Goal: Task Accomplishment & Management: Manage account settings

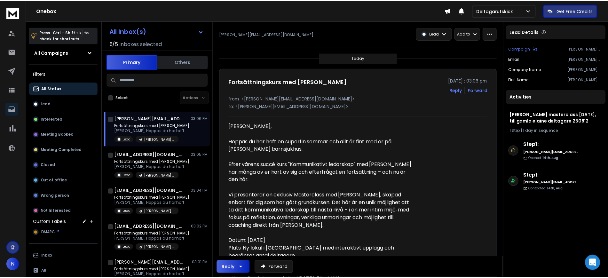
scroll to position [88, 0]
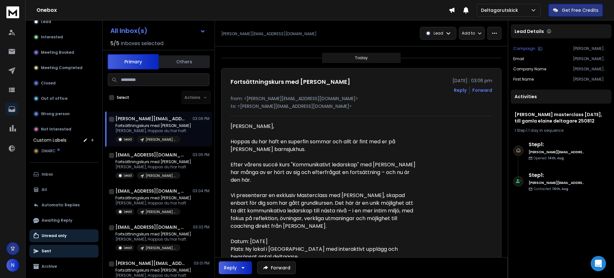
click at [55, 233] on p "Unread only" at bounding box center [54, 235] width 25 height 5
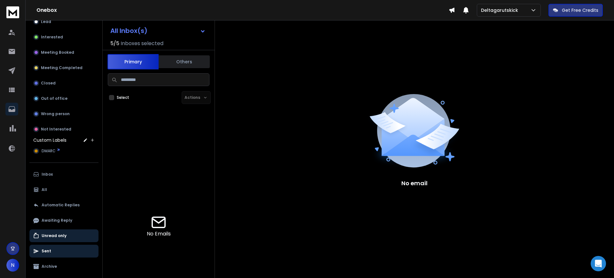
click at [55, 245] on button "Sent" at bounding box center [63, 251] width 69 height 13
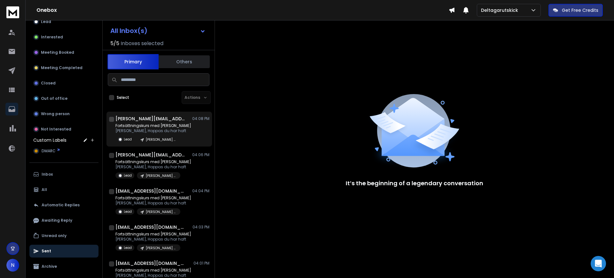
click at [150, 124] on p "Fortsättningskurs med Elaine Eksvärd" at bounding box center [154, 125] width 76 height 5
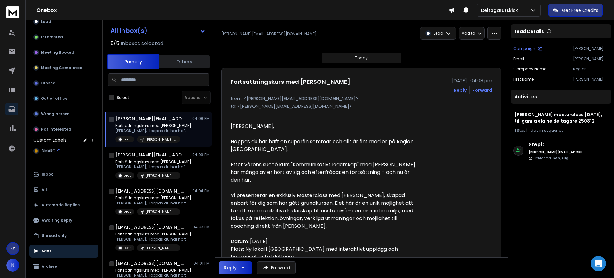
click at [150, 147] on div "sandra.johansson@regionhalland.se 04:08 PM Fortsättningskurs med Elaine Eksvärd…" at bounding box center [159, 213] width 112 height 206
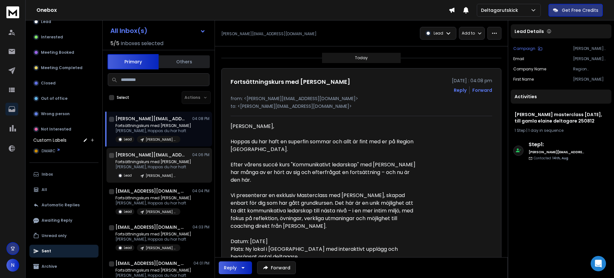
click at [153, 156] on h1 "sandra.jonsson@vasakronan.se" at bounding box center [151, 155] width 70 height 6
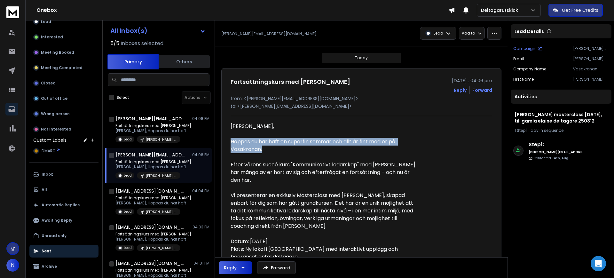
drag, startPoint x: 278, startPoint y: 151, endPoint x: 230, endPoint y: 143, distance: 48.9
click at [230, 143] on div "Fortsättningskurs med Elaine Eksvärd 14 August 2025 : 04:06 pm Reply Forward fr…" at bounding box center [361, 237] width 280 height 338
copy div "Hoppas du har haft en superfin sommar och allt är fint med er på Vasakronan."
click at [14, 72] on icon at bounding box center [12, 71] width 8 height 8
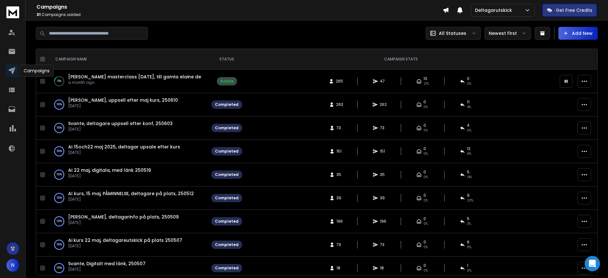
click at [10, 68] on icon at bounding box center [12, 71] width 8 height 8
click at [115, 77] on span "[PERSON_NAME] masterclass [DATE], till gamla elaine deltagare 250812" at bounding box center [152, 77] width 168 height 6
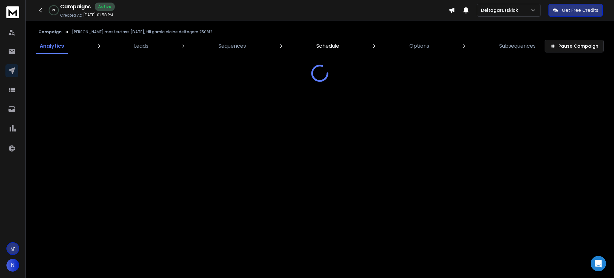
click at [321, 44] on p "Schedule" at bounding box center [327, 46] width 23 height 8
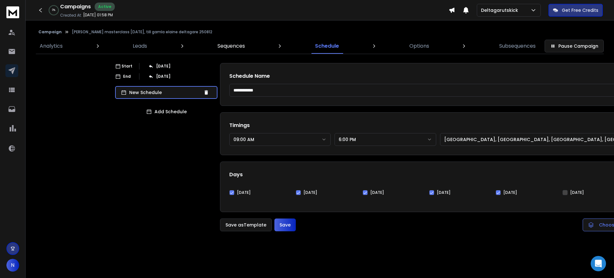
click at [234, 45] on p "Sequences" at bounding box center [232, 46] width 28 height 8
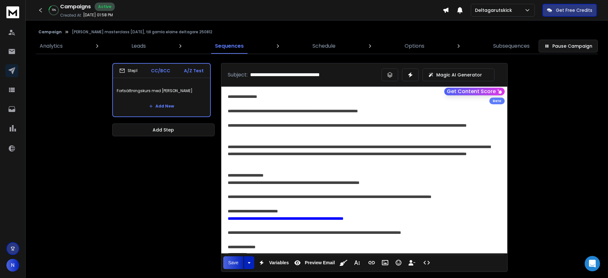
click at [271, 112] on div "**********" at bounding box center [361, 115] width 267 height 14
click at [316, 111] on div "**********" at bounding box center [361, 115] width 267 height 14
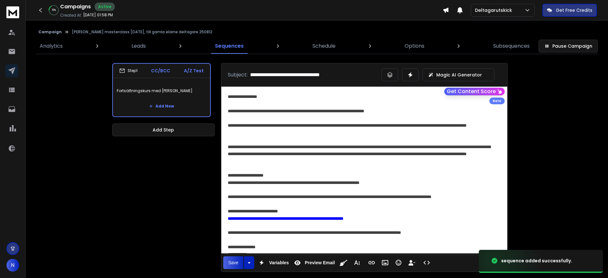
click at [287, 111] on div "**********" at bounding box center [361, 115] width 267 height 14
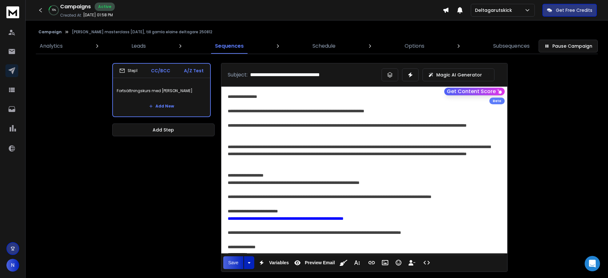
click at [278, 128] on div "**********" at bounding box center [361, 132] width 267 height 21
drag, startPoint x: 274, startPoint y: 111, endPoint x: 288, endPoint y: 114, distance: 14.7
click at [288, 114] on div "**********" at bounding box center [361, 115] width 267 height 14
click at [12, 71] on icon at bounding box center [11, 70] width 7 height 7
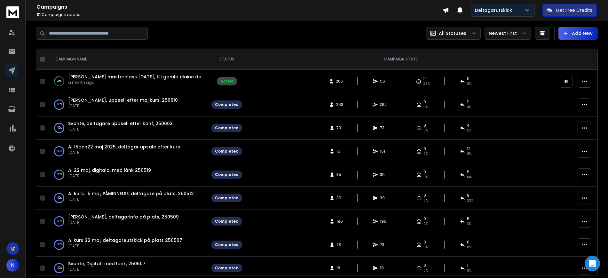
click at [513, 10] on p "Deltagarutskick" at bounding box center [495, 10] width 40 height 6
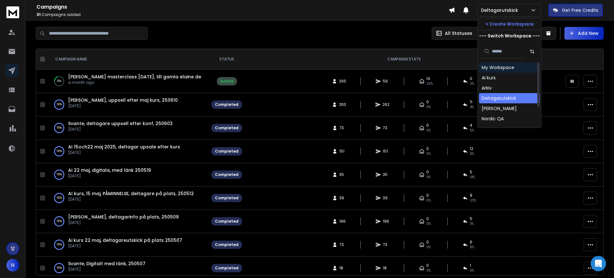
click at [497, 69] on div "My Workspace" at bounding box center [498, 67] width 33 height 6
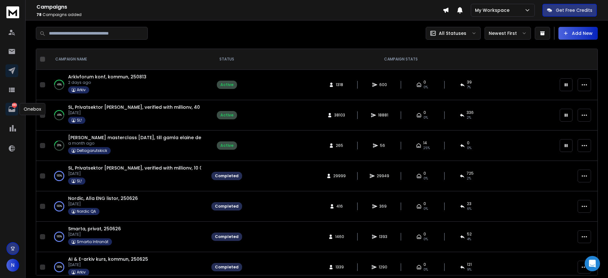
click at [11, 108] on icon at bounding box center [12, 109] width 8 height 8
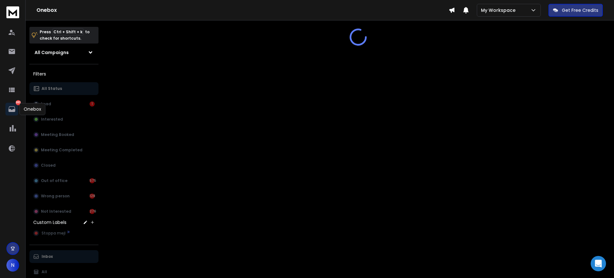
click at [59, 107] on div "All Status Lead 1 Interested Meeting Booked Meeting Completed Closed Out of off…" at bounding box center [63, 150] width 69 height 136
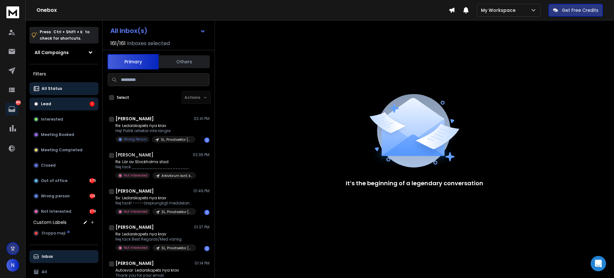
click at [59, 105] on button "Lead 1" at bounding box center [63, 104] width 69 height 13
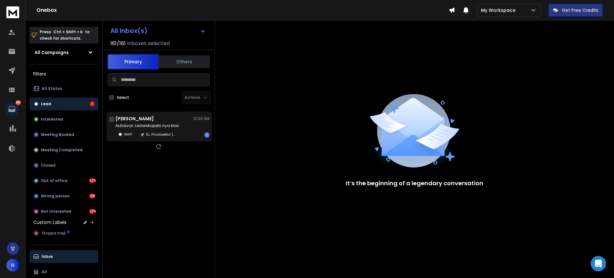
click at [152, 116] on div "Ola Durborg 10:30 AM" at bounding box center [163, 119] width 94 height 6
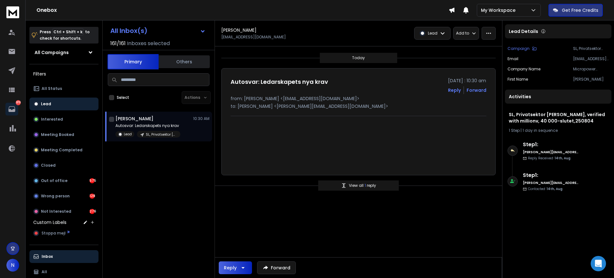
click at [361, 184] on p "View all 1 reply" at bounding box center [362, 185] width 27 height 5
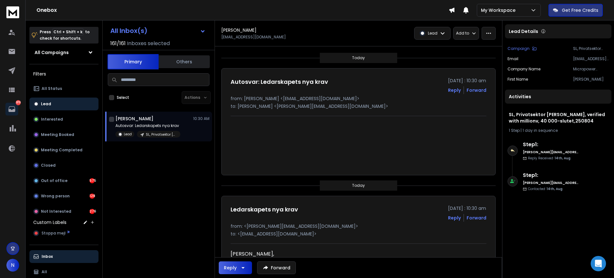
click at [492, 32] on icon "button" at bounding box center [489, 33] width 6 height 6
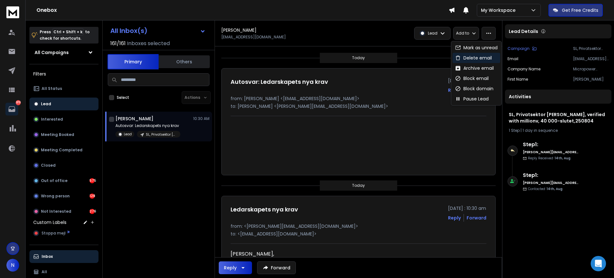
click at [482, 54] on div "Delete email" at bounding box center [477, 58] width 48 height 10
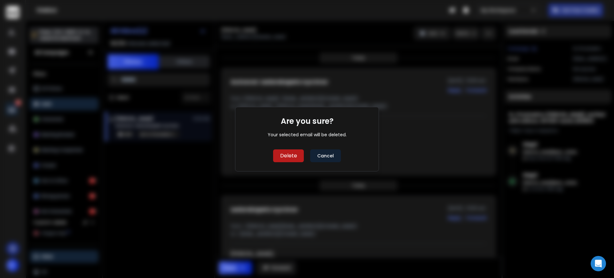
click at [291, 156] on button "Delete" at bounding box center [288, 155] width 31 height 13
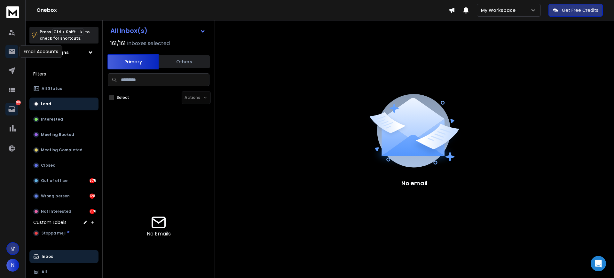
click at [10, 54] on icon at bounding box center [12, 52] width 8 height 8
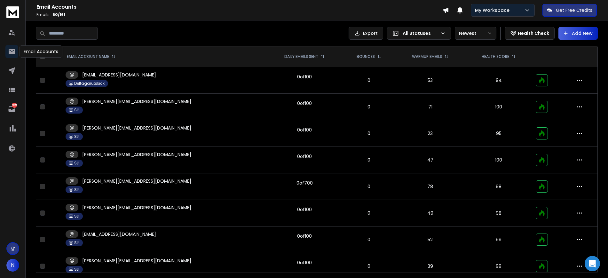
click at [495, 10] on p "My Workspace" at bounding box center [493, 10] width 37 height 6
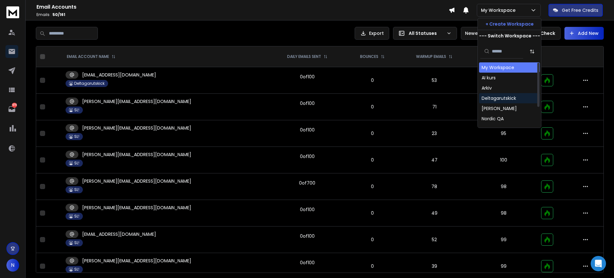
click at [504, 98] on div "Deltagarutskick" at bounding box center [499, 98] width 35 height 6
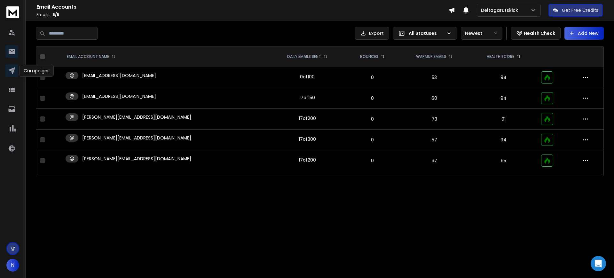
click at [13, 70] on icon at bounding box center [11, 70] width 7 height 7
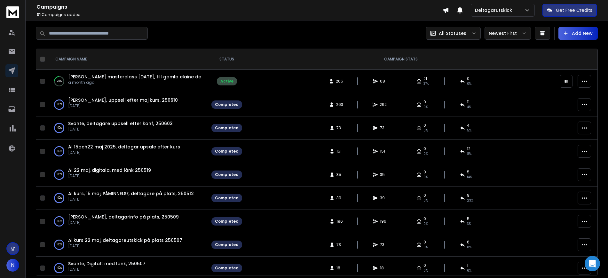
click at [129, 238] on span "Ai kurs 22 maj, deltagareutskick på plats 250507" at bounding box center [125, 240] width 114 height 6
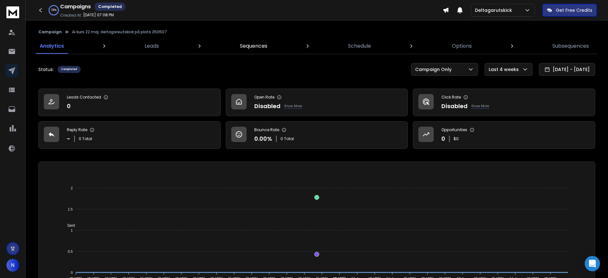
click at [266, 46] on p "Sequences" at bounding box center [254, 46] width 28 height 8
click at [246, 52] on link "Sequences" at bounding box center [253, 45] width 35 height 15
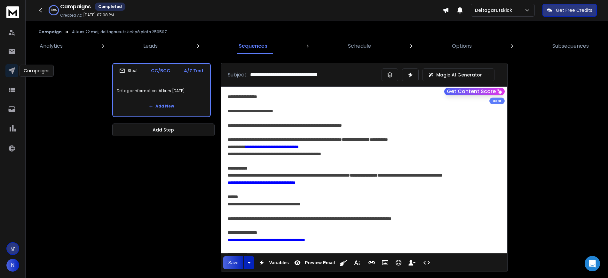
click at [15, 70] on icon at bounding box center [12, 71] width 8 height 8
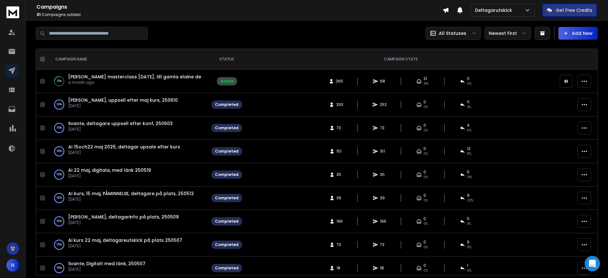
click at [112, 192] on span "AI kurs, 15 maj, PÅMINNELSE, deltagare på plats, 250512" at bounding box center [131, 193] width 126 height 6
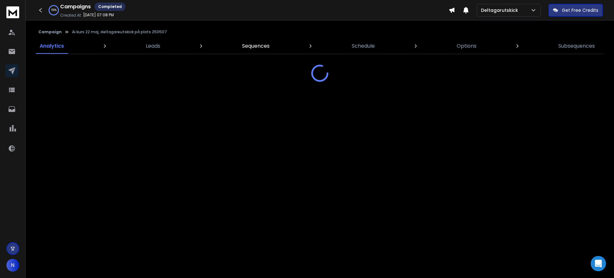
click at [257, 48] on p "Sequences" at bounding box center [256, 46] width 28 height 8
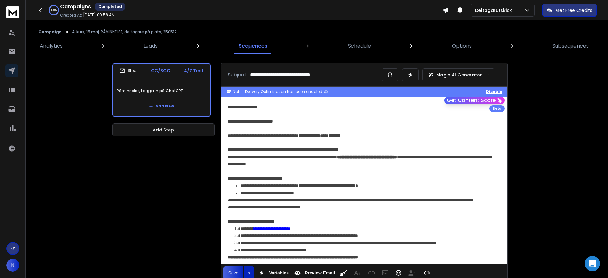
scroll to position [40, 0]
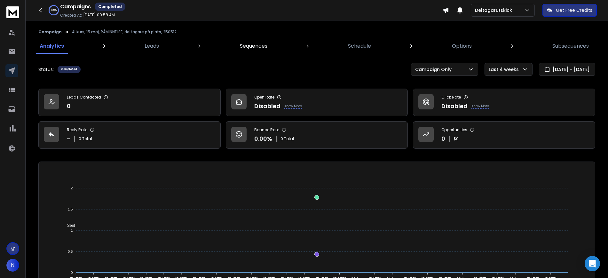
click at [255, 45] on p "Sequences" at bounding box center [254, 46] width 28 height 8
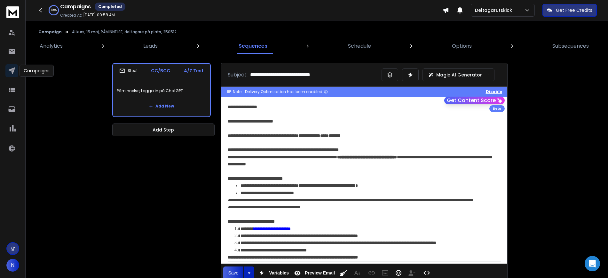
click at [12, 70] on icon at bounding box center [12, 71] width 8 height 8
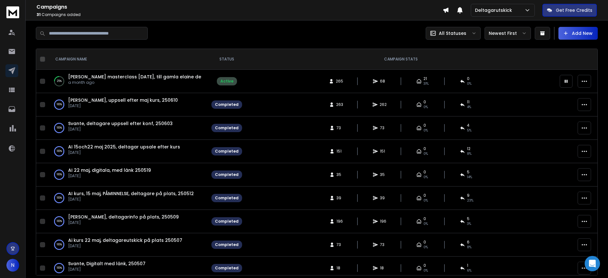
click at [581, 220] on icon "button" at bounding box center [584, 221] width 6 height 6
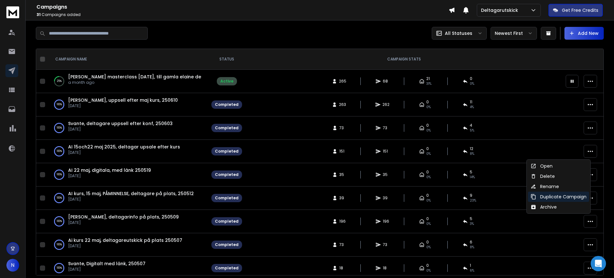
click at [556, 194] on div "Duplicate Campaign" at bounding box center [559, 197] width 56 height 6
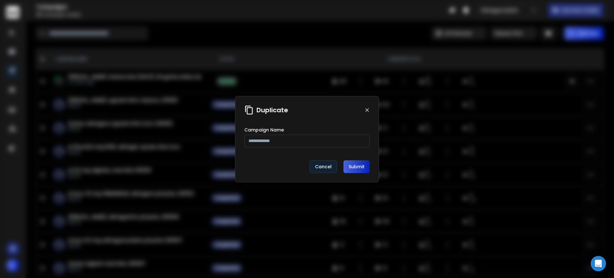
click at [325, 171] on p "Cancel" at bounding box center [324, 166] width 28 height 13
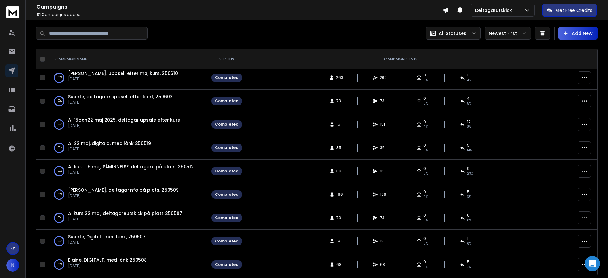
scroll to position [40, 0]
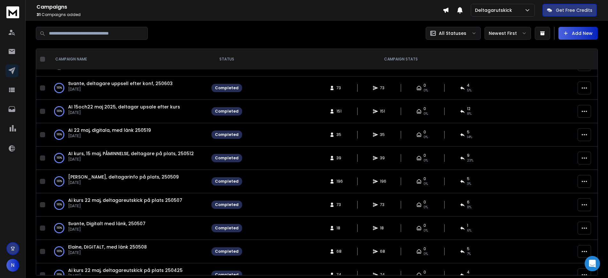
click at [581, 204] on icon "button" at bounding box center [584, 205] width 6 height 6
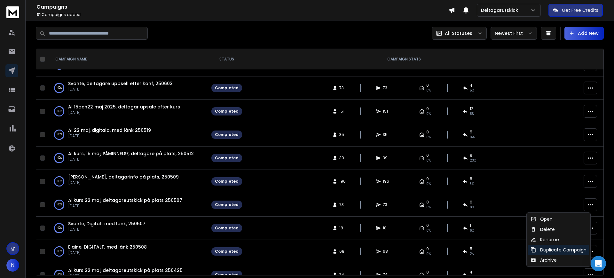
click at [554, 248] on div "Duplicate Campaign" at bounding box center [559, 250] width 56 height 6
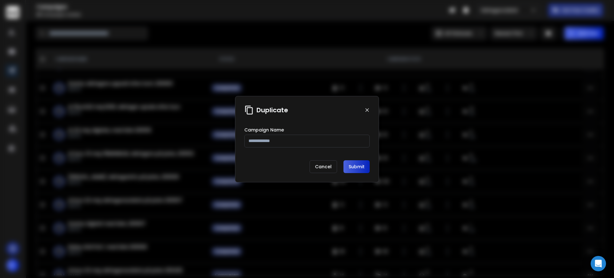
click at [288, 141] on input "text" at bounding box center [306, 141] width 125 height 13
type input "**********"
click at [363, 165] on button "Submit" at bounding box center [357, 166] width 26 height 13
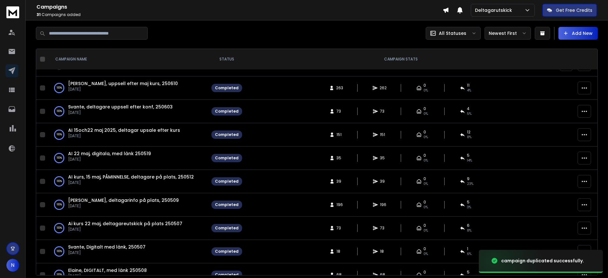
scroll to position [0, 0]
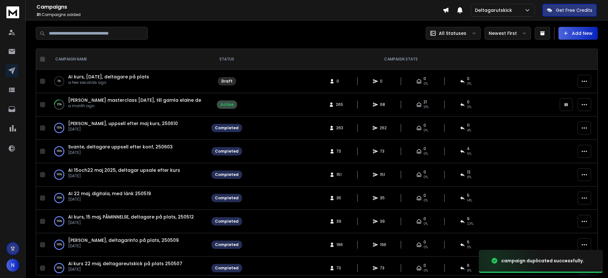
click at [121, 76] on span "AI kurs, [DATE], deltagare på plats" at bounding box center [108, 77] width 81 height 6
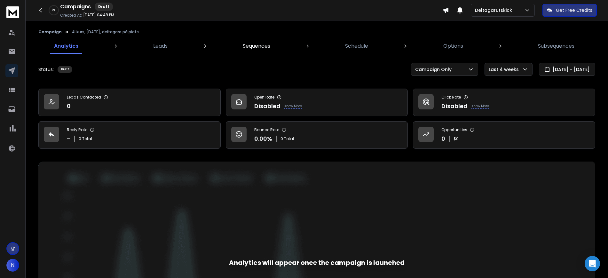
click at [254, 48] on p "Sequences" at bounding box center [257, 46] width 28 height 8
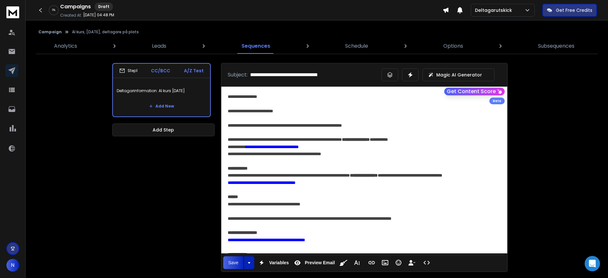
click at [357, 126] on div "**********" at bounding box center [361, 125] width 267 height 7
drag, startPoint x: 296, startPoint y: 109, endPoint x: 244, endPoint y: 109, distance: 51.5
click at [244, 109] on div "**********" at bounding box center [361, 111] width 267 height 7
click at [370, 139] on strong "**********" at bounding box center [356, 139] width 28 height 4
click at [378, 176] on strong "**********" at bounding box center [364, 175] width 28 height 4
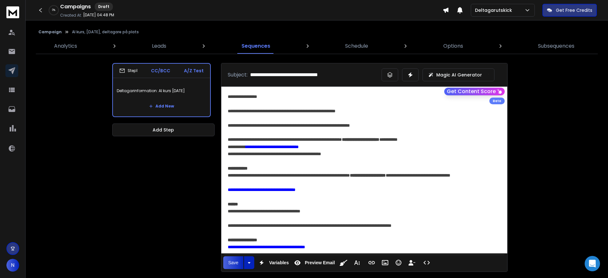
click at [386, 177] on strong "**********" at bounding box center [368, 175] width 36 height 4
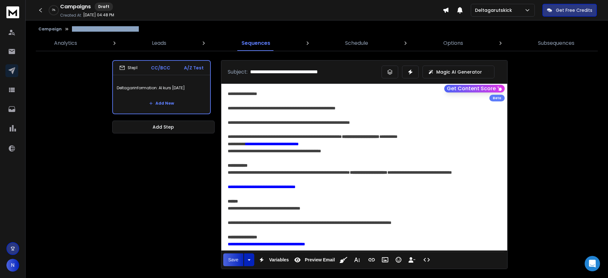
drag, startPoint x: 141, startPoint y: 31, endPoint x: 69, endPoint y: 29, distance: 71.4
click at [69, 29] on div "Campaign AI kurs, [DATE], deltagare på plats" at bounding box center [317, 29] width 562 height 10
copy p "AI kurs, [DATE], deltagare på plats"
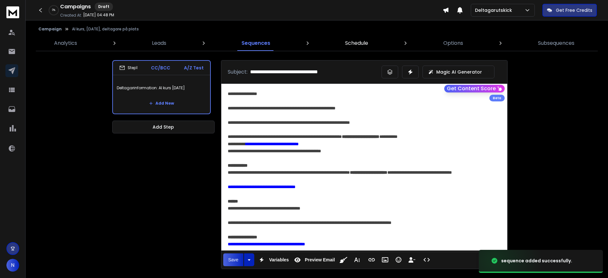
click at [360, 49] on link "Schedule" at bounding box center [356, 43] width 31 height 15
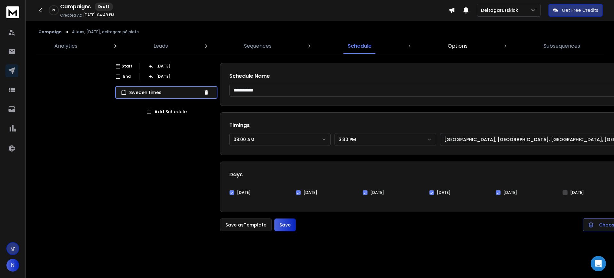
click at [454, 47] on p "Options" at bounding box center [458, 46] width 20 height 8
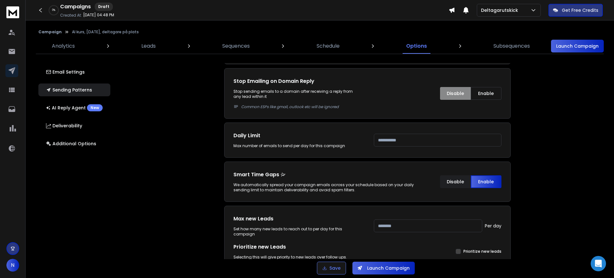
scroll to position [160, 0]
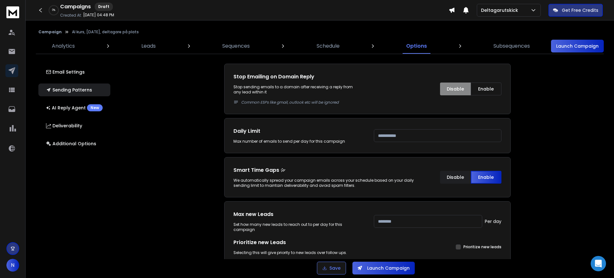
drag, startPoint x: 392, startPoint y: 136, endPoint x: 330, endPoint y: 135, distance: 62.7
click at [330, 135] on div "Daily Limit Max number of emails to send per day for this campaign ***" at bounding box center [368, 135] width 268 height 17
type input "**"
click at [332, 270] on button "Save" at bounding box center [331, 268] width 29 height 13
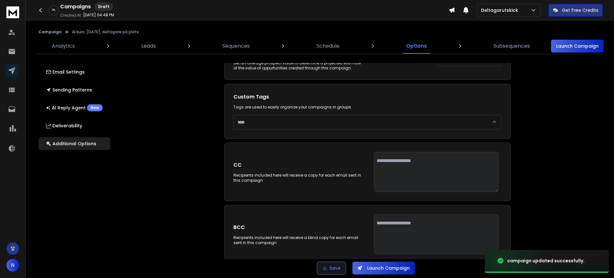
scroll to position [1140, 0]
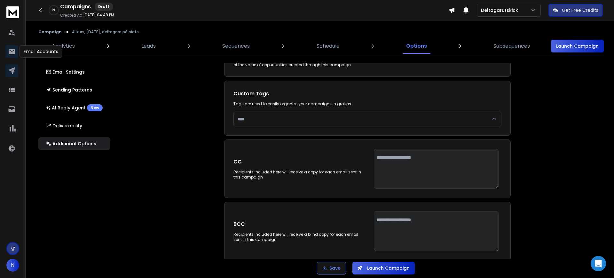
click at [11, 48] on icon at bounding box center [12, 52] width 8 height 8
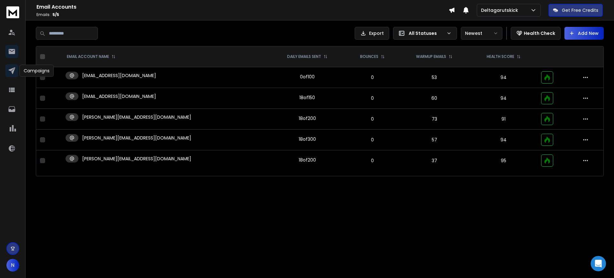
click at [14, 72] on icon at bounding box center [12, 71] width 8 height 8
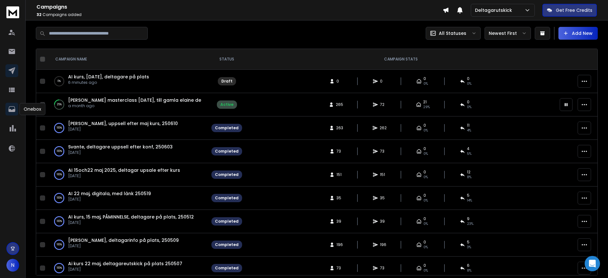
click at [14, 108] on icon at bounding box center [12, 109] width 8 height 8
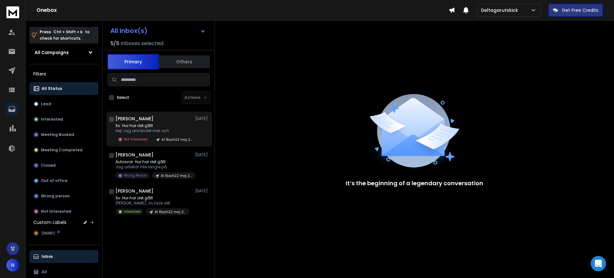
click at [158, 118] on div "[PERSON_NAME] [DATE]" at bounding box center [163, 119] width 94 height 6
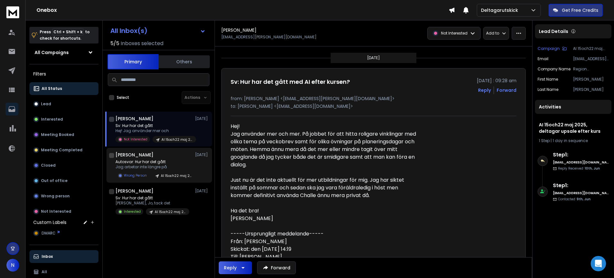
click at [168, 151] on div "[PERSON_NAME] [DATE] Autosvar: Hur har det gått Jag arbetar inte längre på Wron…" at bounding box center [160, 165] width 106 height 35
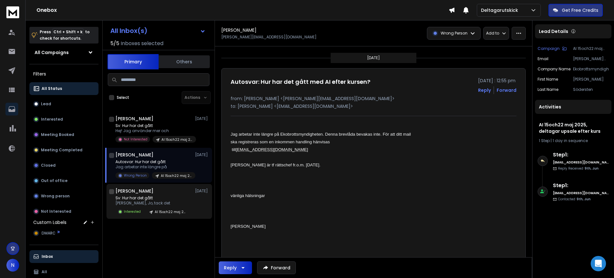
click at [164, 194] on div "[PERSON_NAME] [DATE]" at bounding box center [163, 191] width 94 height 6
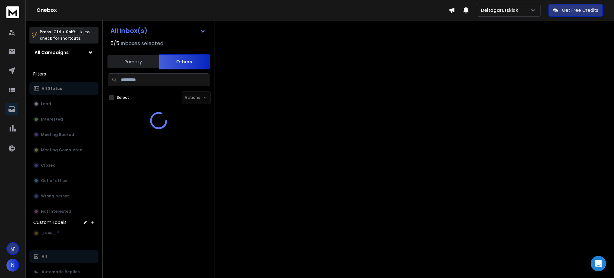
click at [179, 57] on button "Others" at bounding box center [184, 61] width 51 height 15
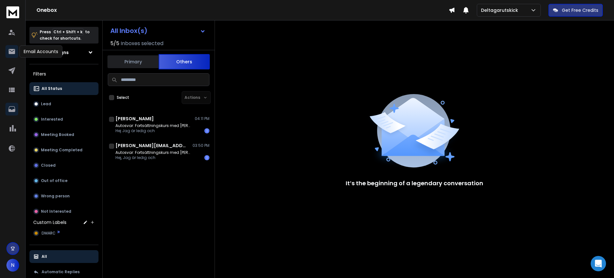
click at [14, 51] on icon at bounding box center [12, 51] width 6 height 5
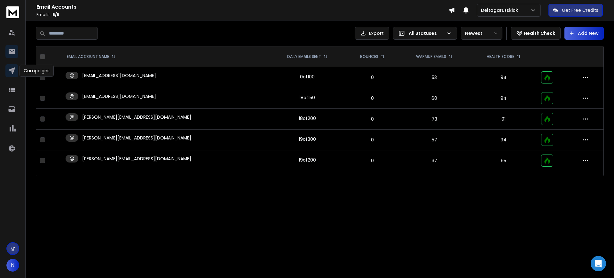
click at [14, 75] on link at bounding box center [11, 70] width 13 height 13
